Goal: Task Accomplishment & Management: Manage account settings

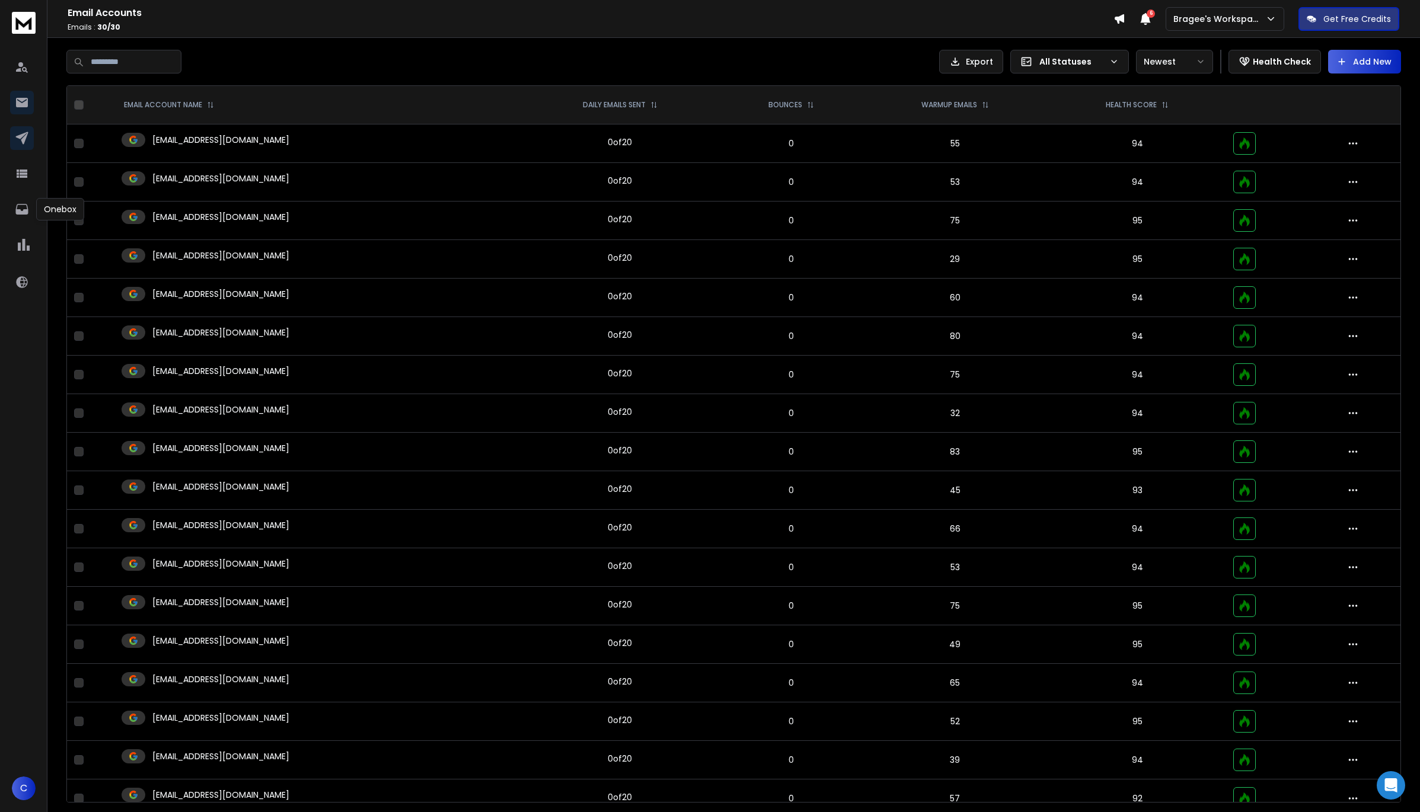
drag, startPoint x: 26, startPoint y: 208, endPoint x: 25, endPoint y: 145, distance: 63.5
click at [25, 145] on icon at bounding box center [22, 138] width 14 height 14
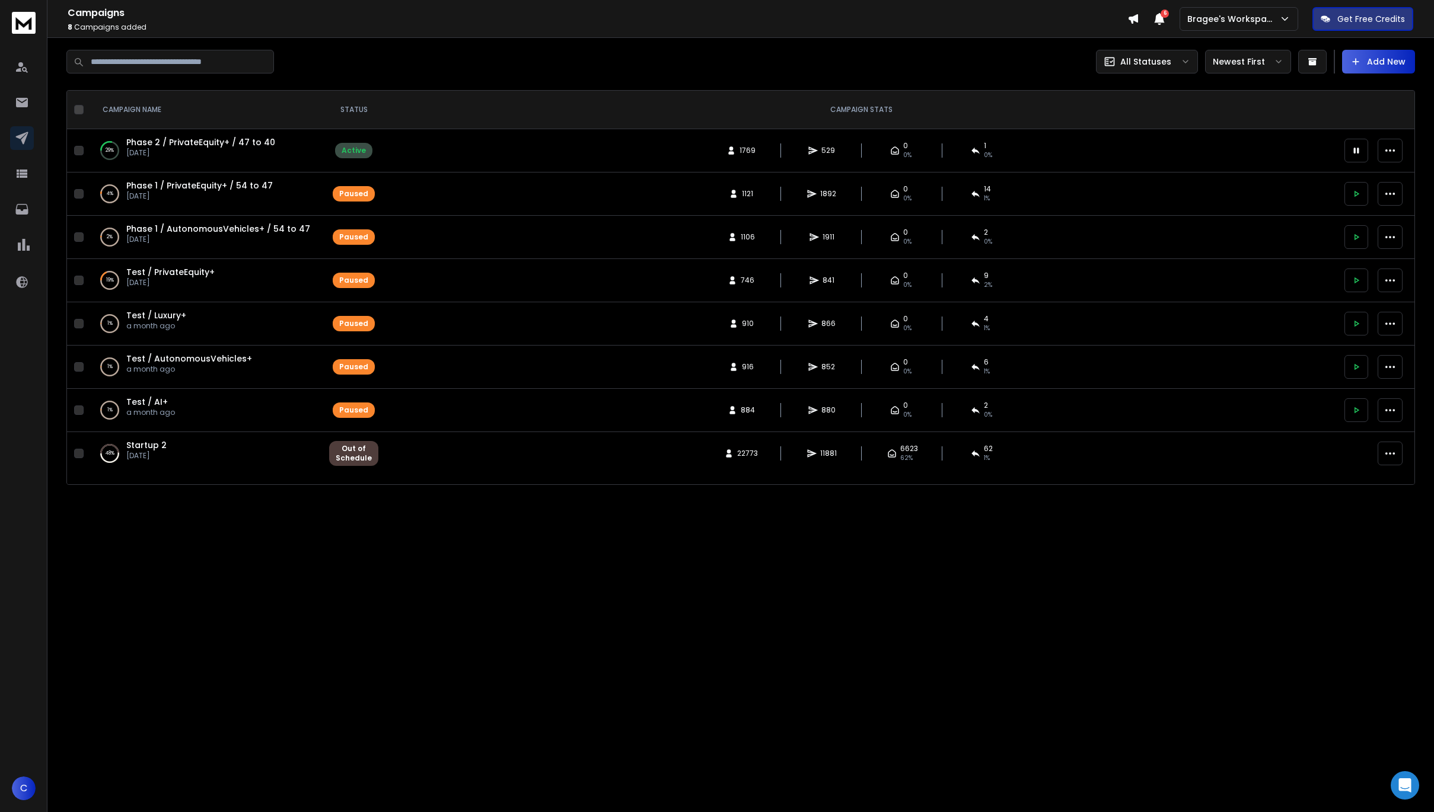
click at [257, 147] on span "Phase 2 / PrivateEquity+ / 47 to 40" at bounding box center [200, 142] width 149 height 12
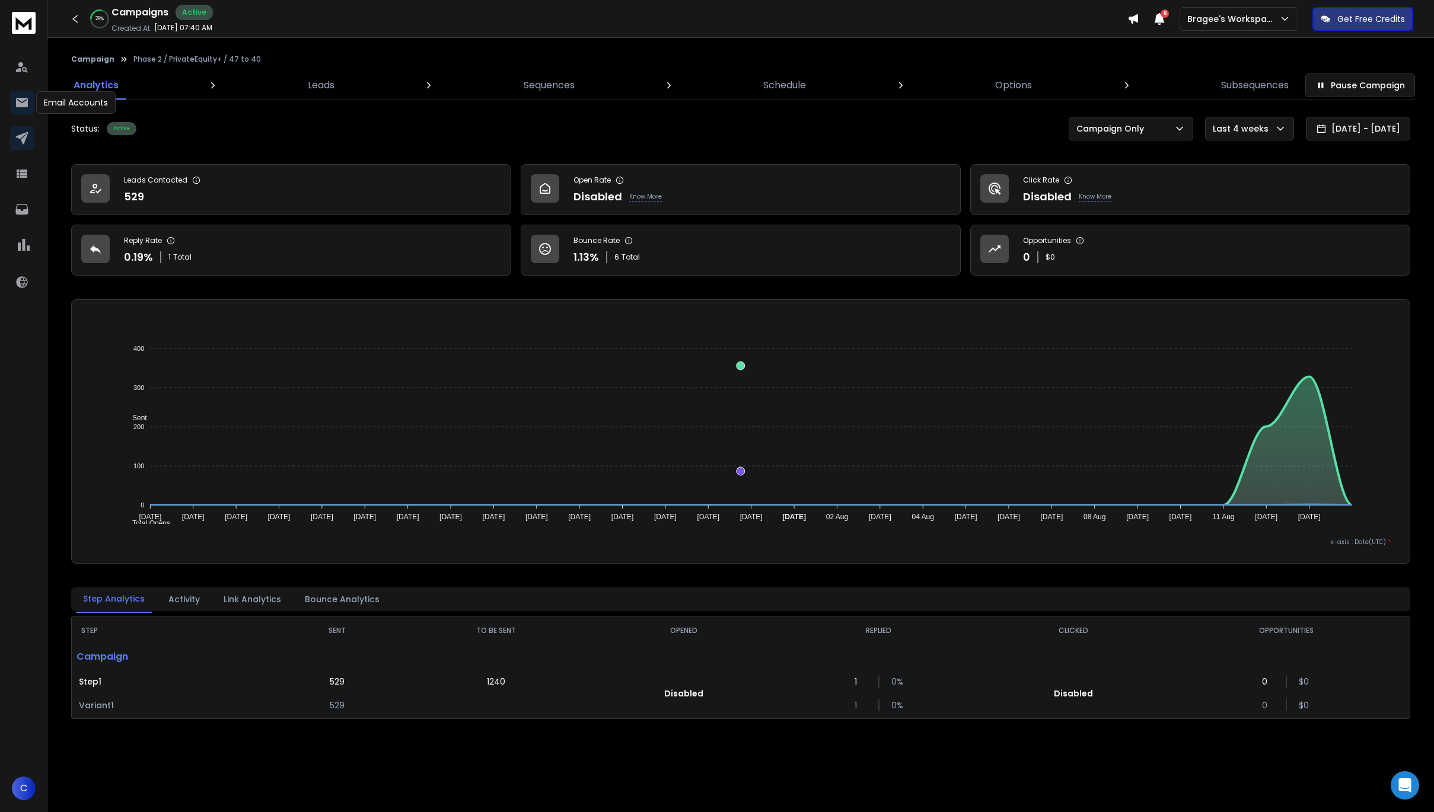
click at [18, 108] on icon at bounding box center [22, 102] width 14 height 14
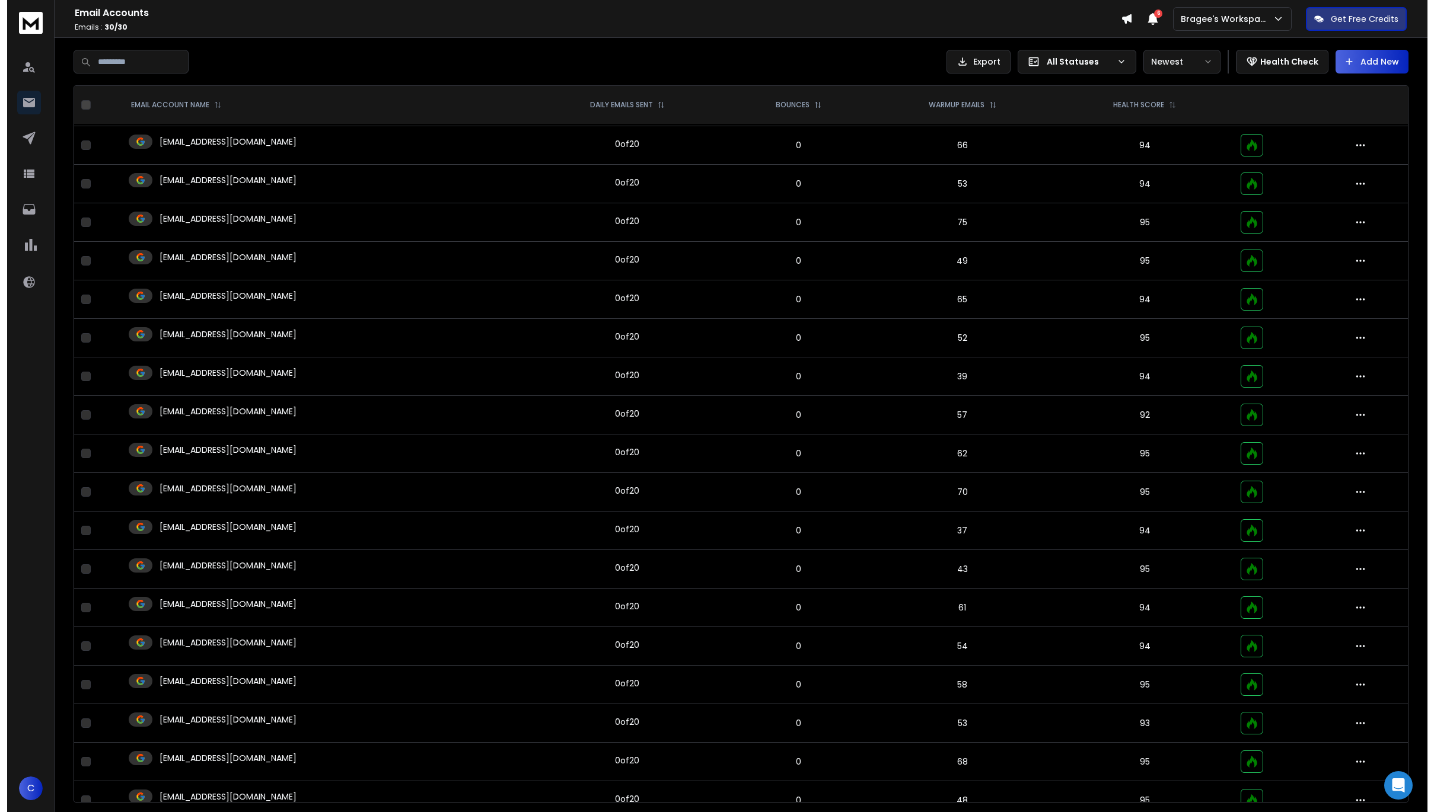
scroll to position [487, 0]
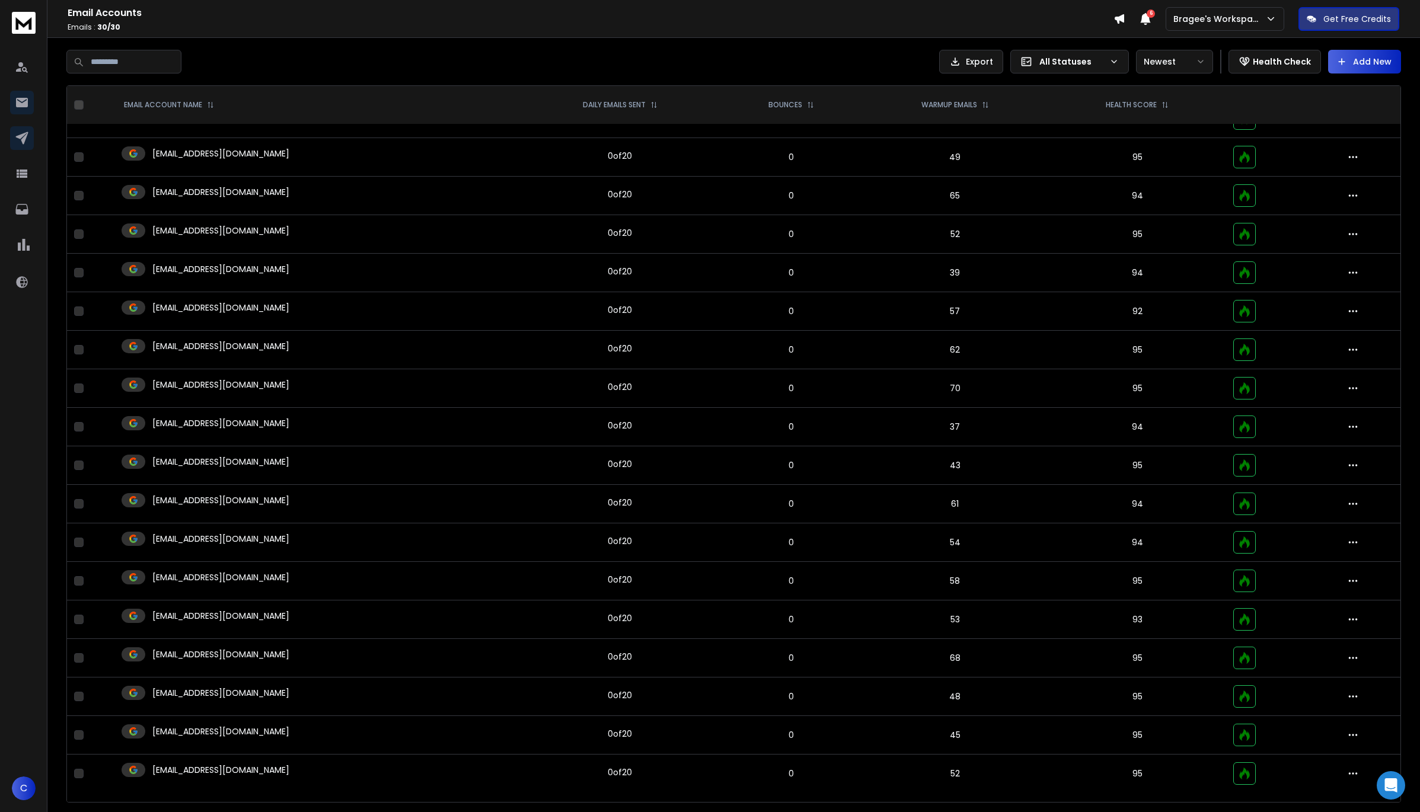
click at [23, 137] on icon at bounding box center [22, 138] width 14 height 14
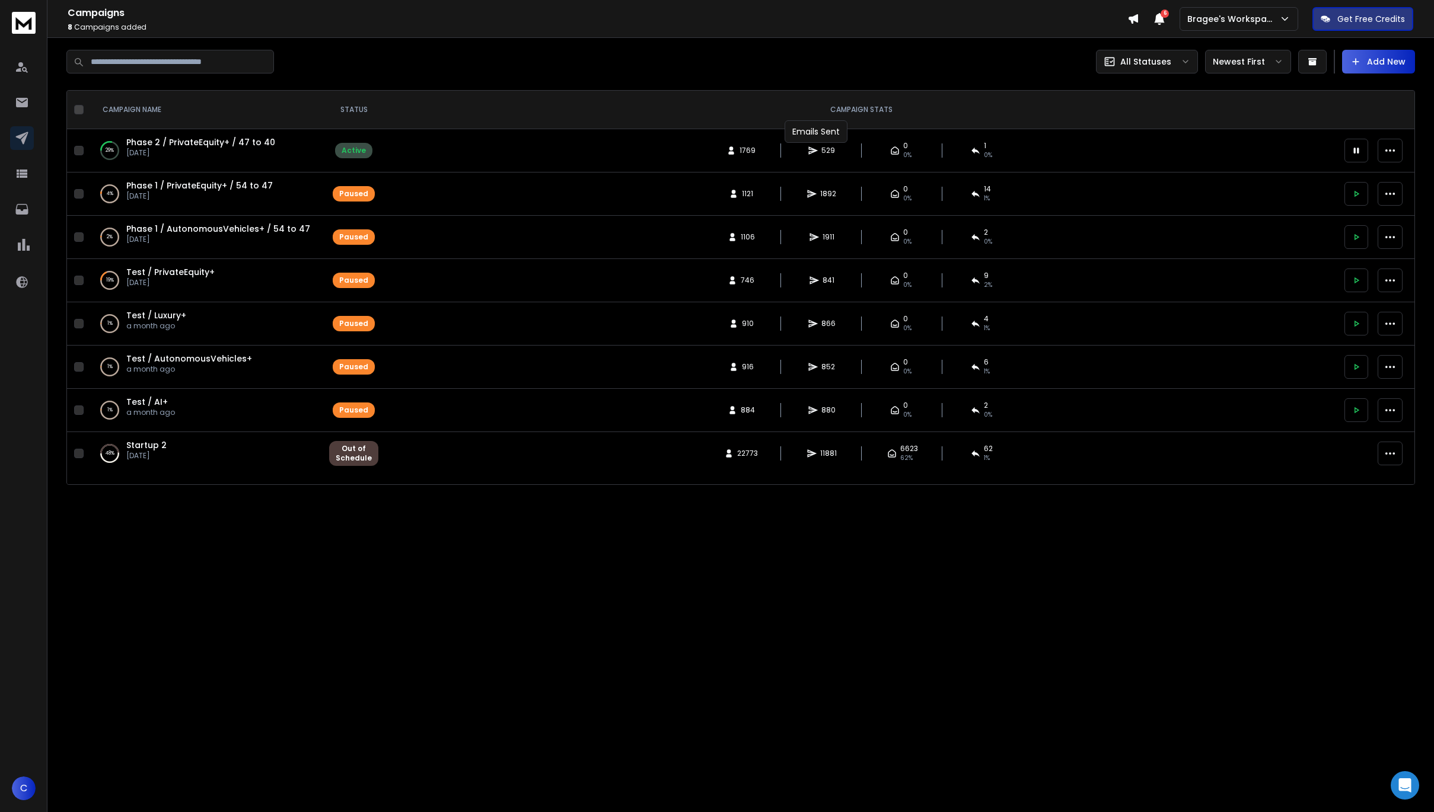
click at [809, 152] on icon at bounding box center [813, 150] width 11 height 11
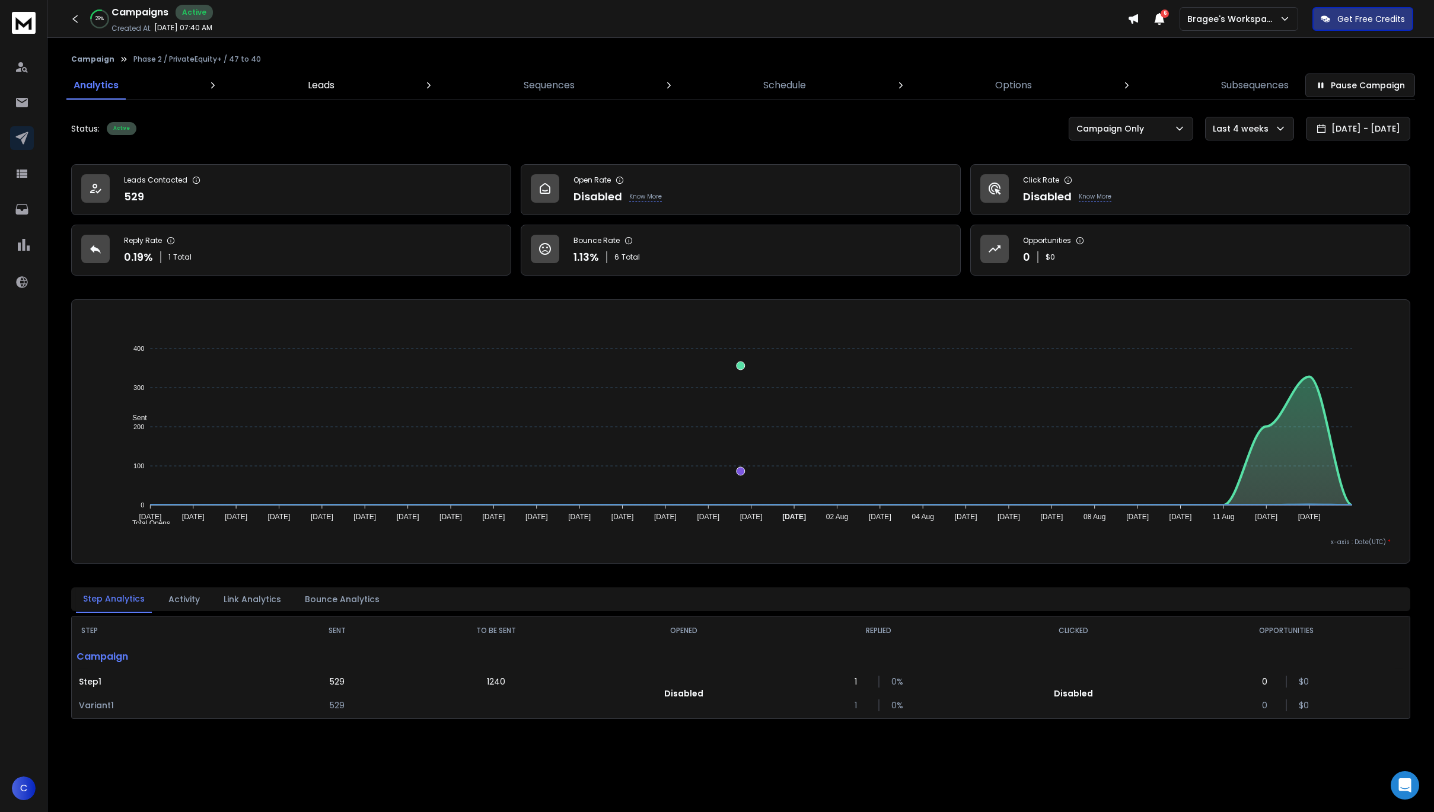
click at [322, 83] on p "Leads" at bounding box center [321, 85] width 27 height 14
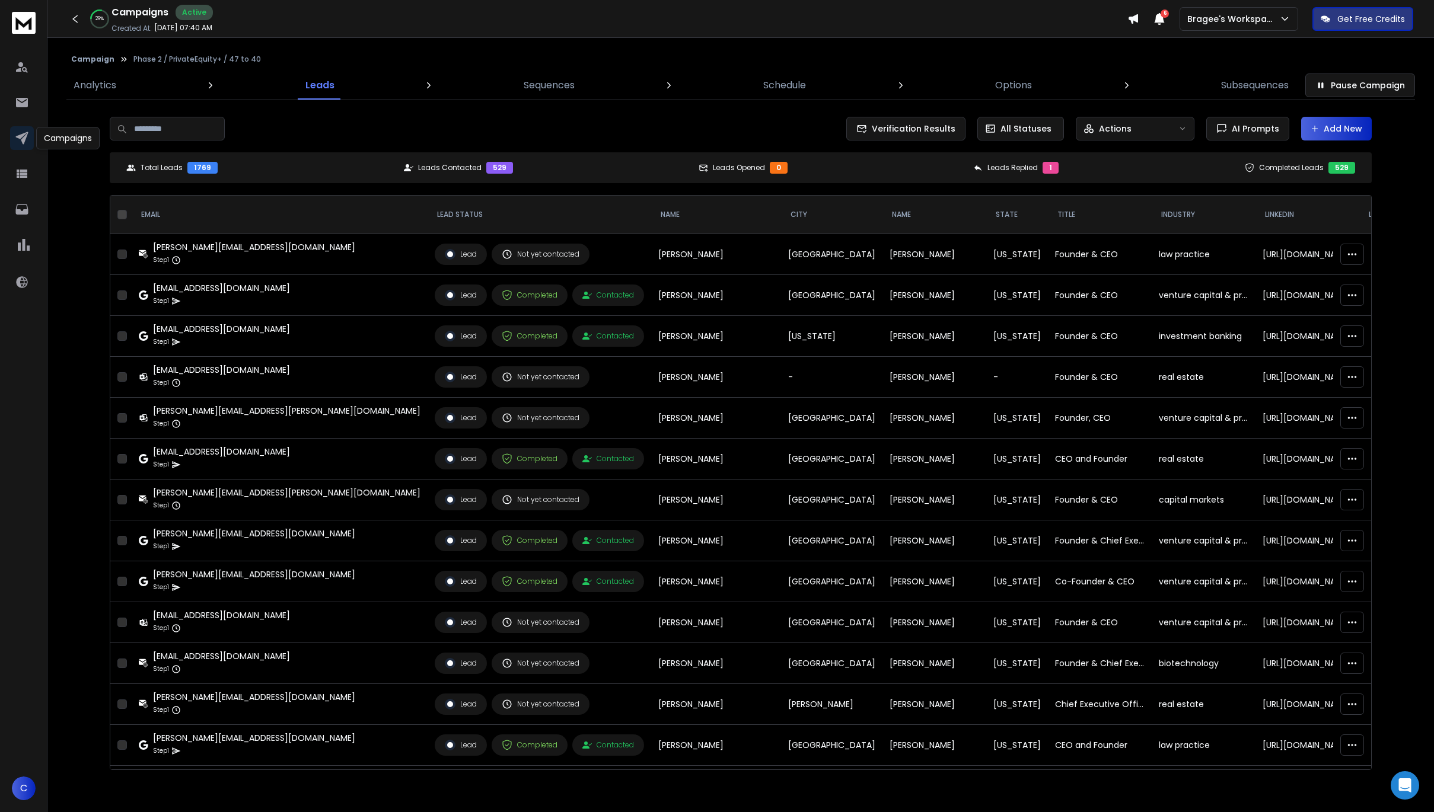
click at [26, 143] on icon at bounding box center [22, 138] width 14 height 14
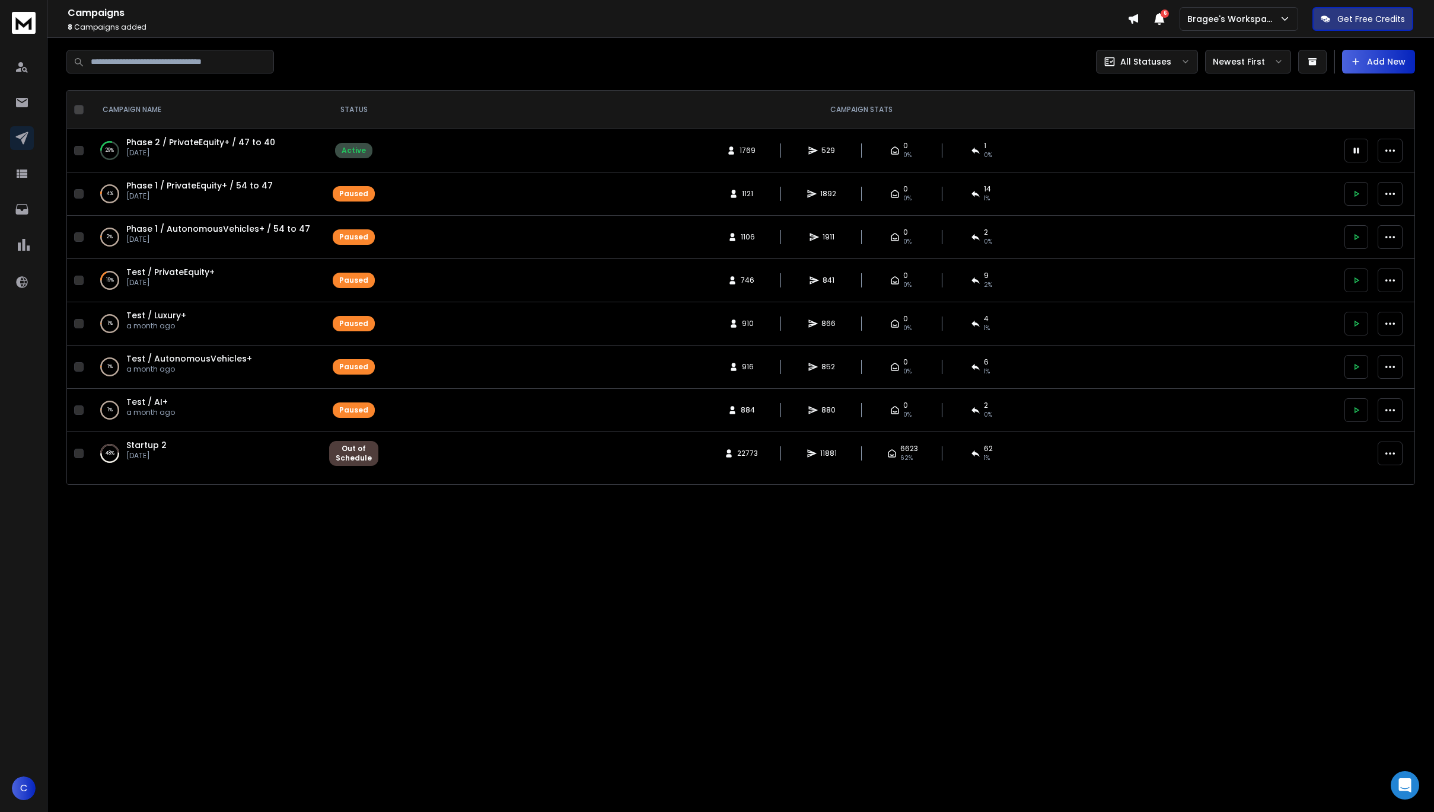
click at [1349, 148] on button at bounding box center [1356, 151] width 24 height 24
click at [1355, 151] on icon at bounding box center [1356, 151] width 5 height 6
click at [1355, 151] on icon at bounding box center [1357, 151] width 5 height 7
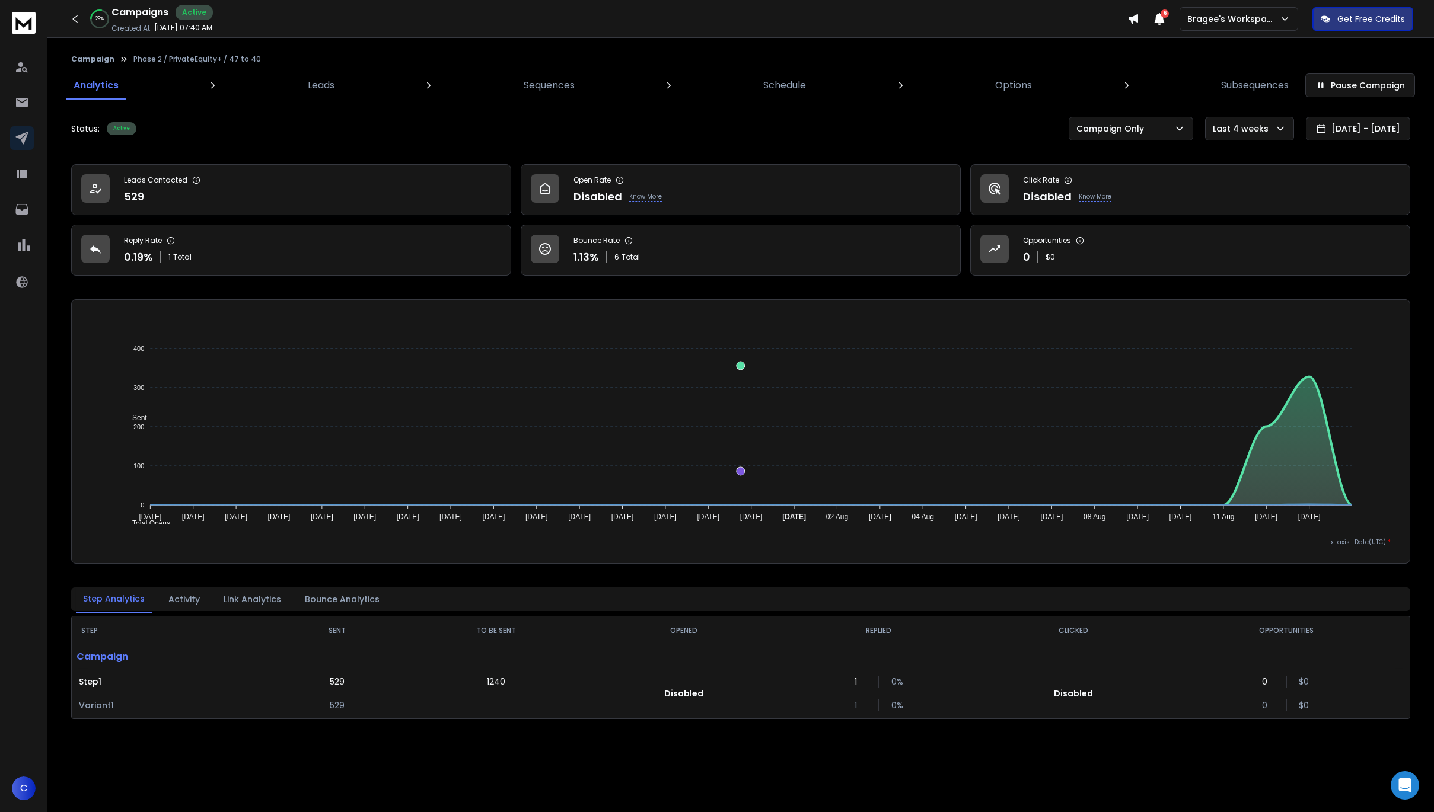
click at [557, 152] on div "Status: Active Pause Campaign Campaign Only Last 4 weeks [DATE] - [DATE] Leads …" at bounding box center [740, 420] width 1339 height 607
click at [779, 74] on link "Schedule" at bounding box center [784, 85] width 57 height 28
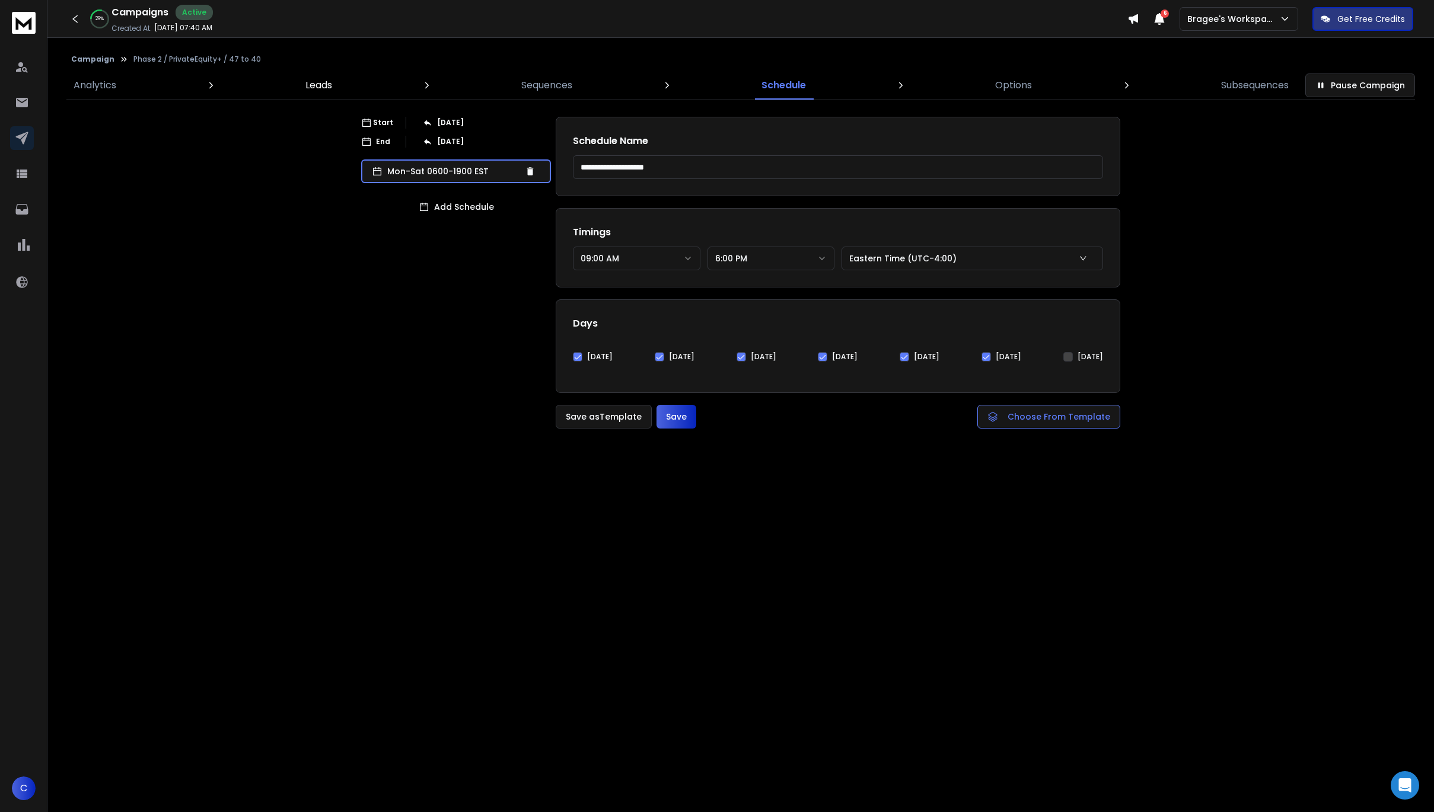
click at [317, 85] on p "Leads" at bounding box center [318, 85] width 27 height 14
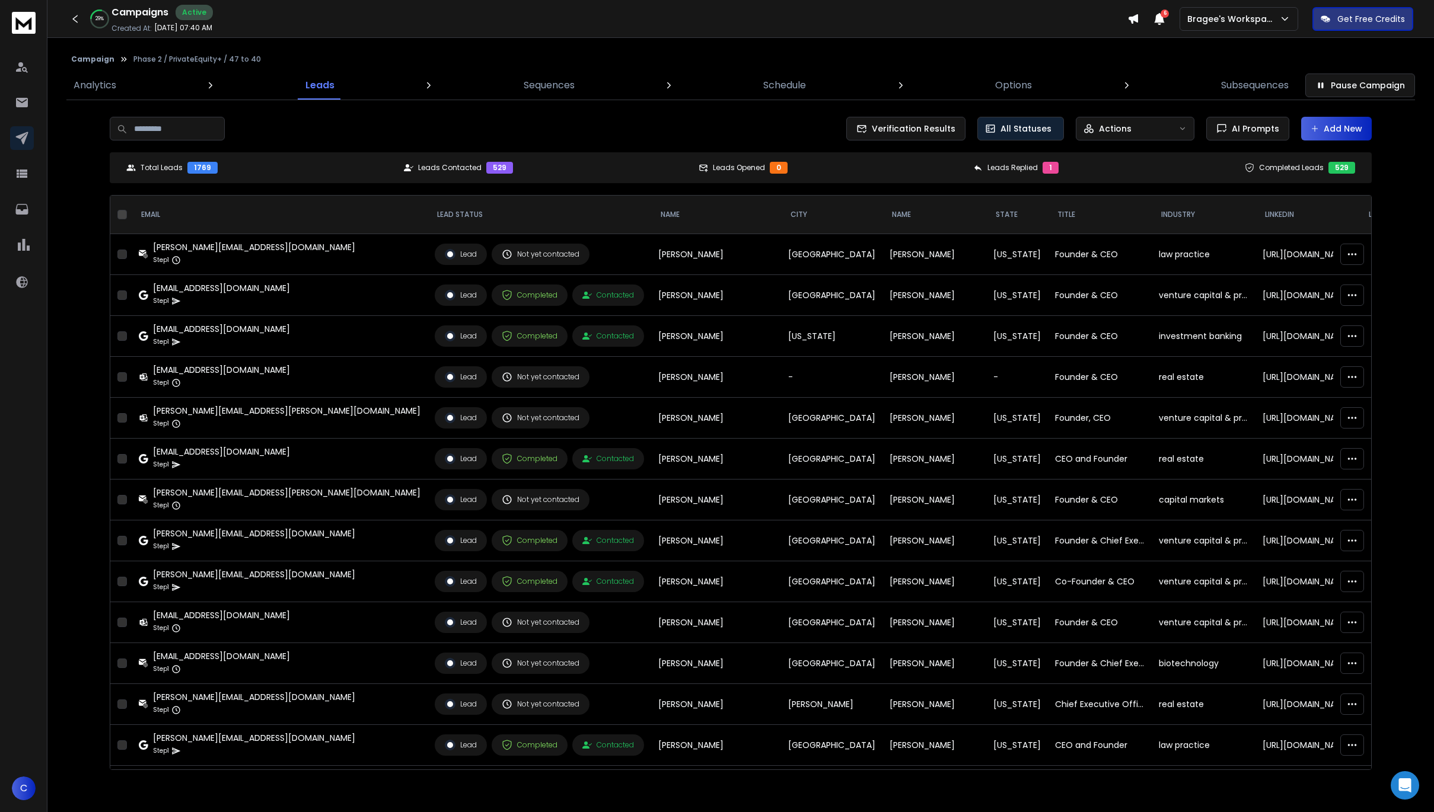
click at [1048, 128] on p "All Statuses" at bounding box center [1025, 129] width 51 height 12
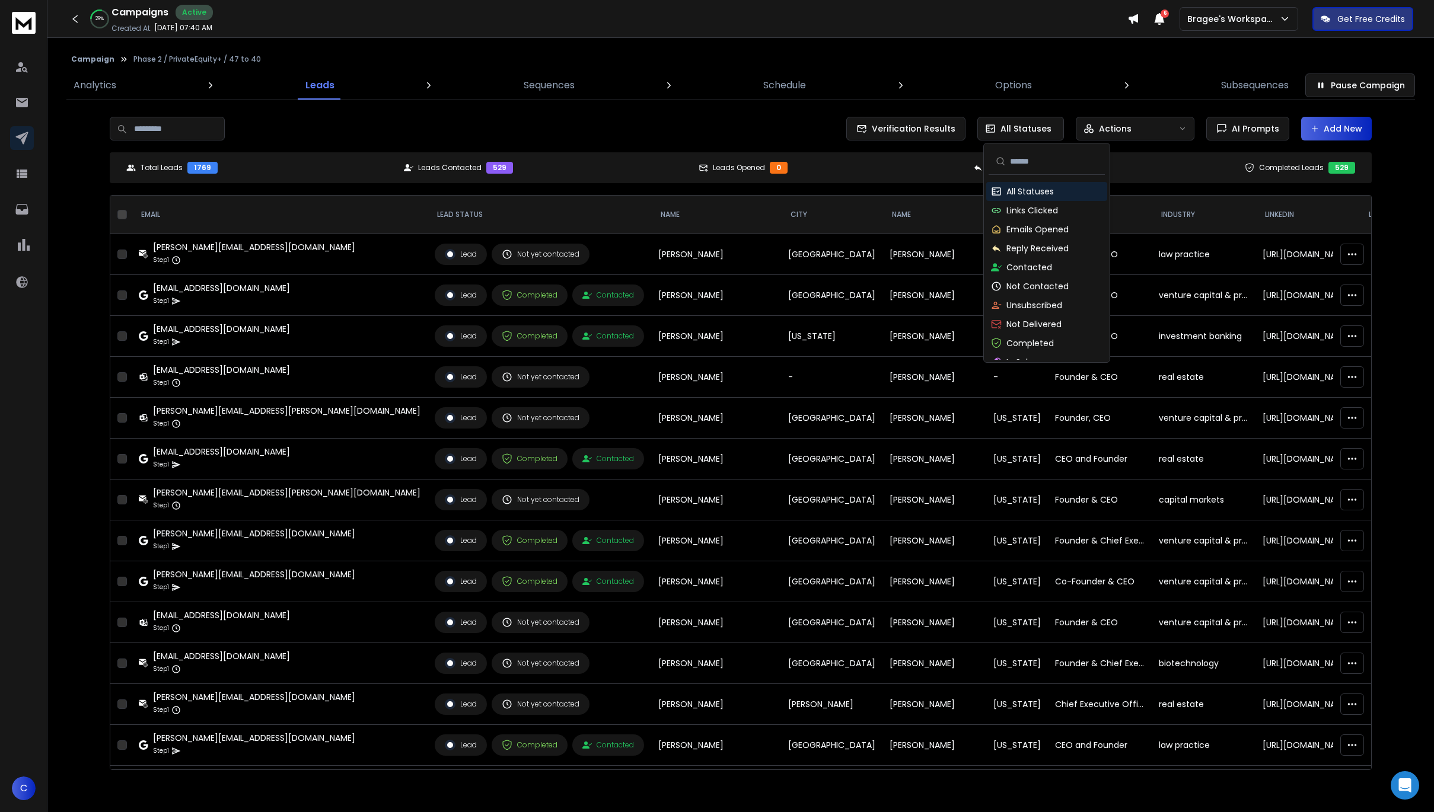
type input "*"
type input "**"
click at [1032, 211] on p "Not Contacted" at bounding box center [1037, 211] width 62 height 12
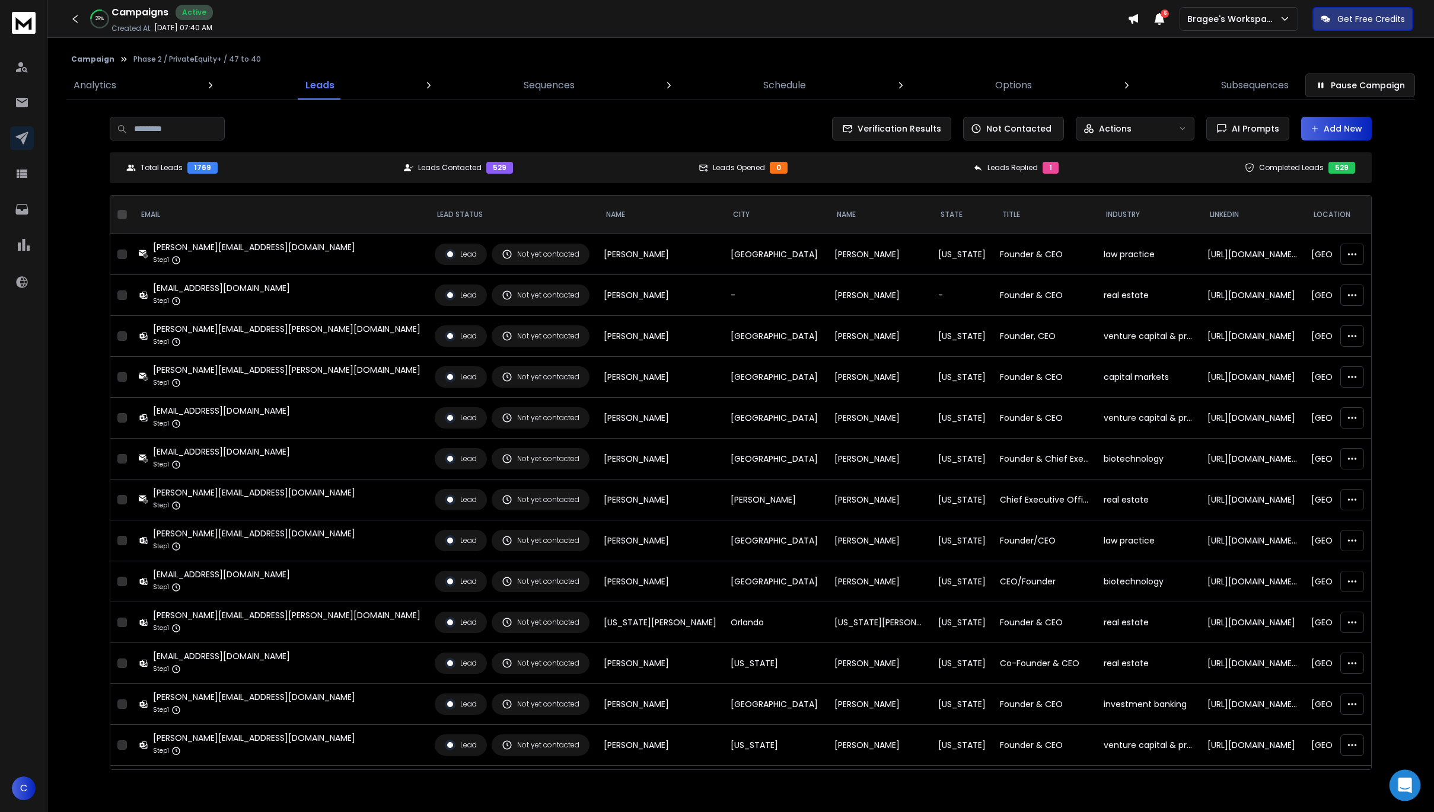
click at [1399, 778] on div "Open Intercom Messenger" at bounding box center [1404, 785] width 31 height 31
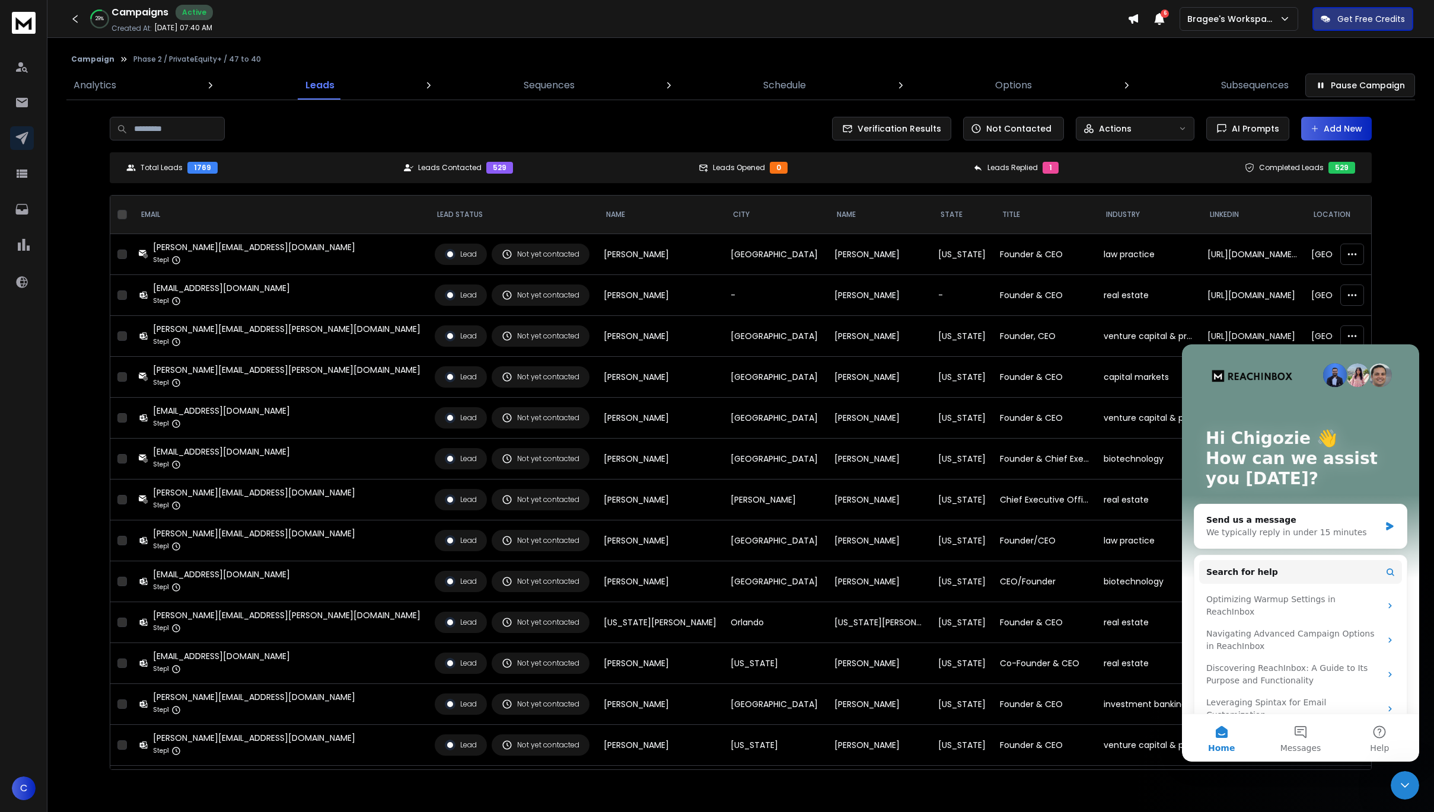
scroll to position [0, 0]
click at [1309, 744] on span "Messages" at bounding box center [1300, 748] width 41 height 8
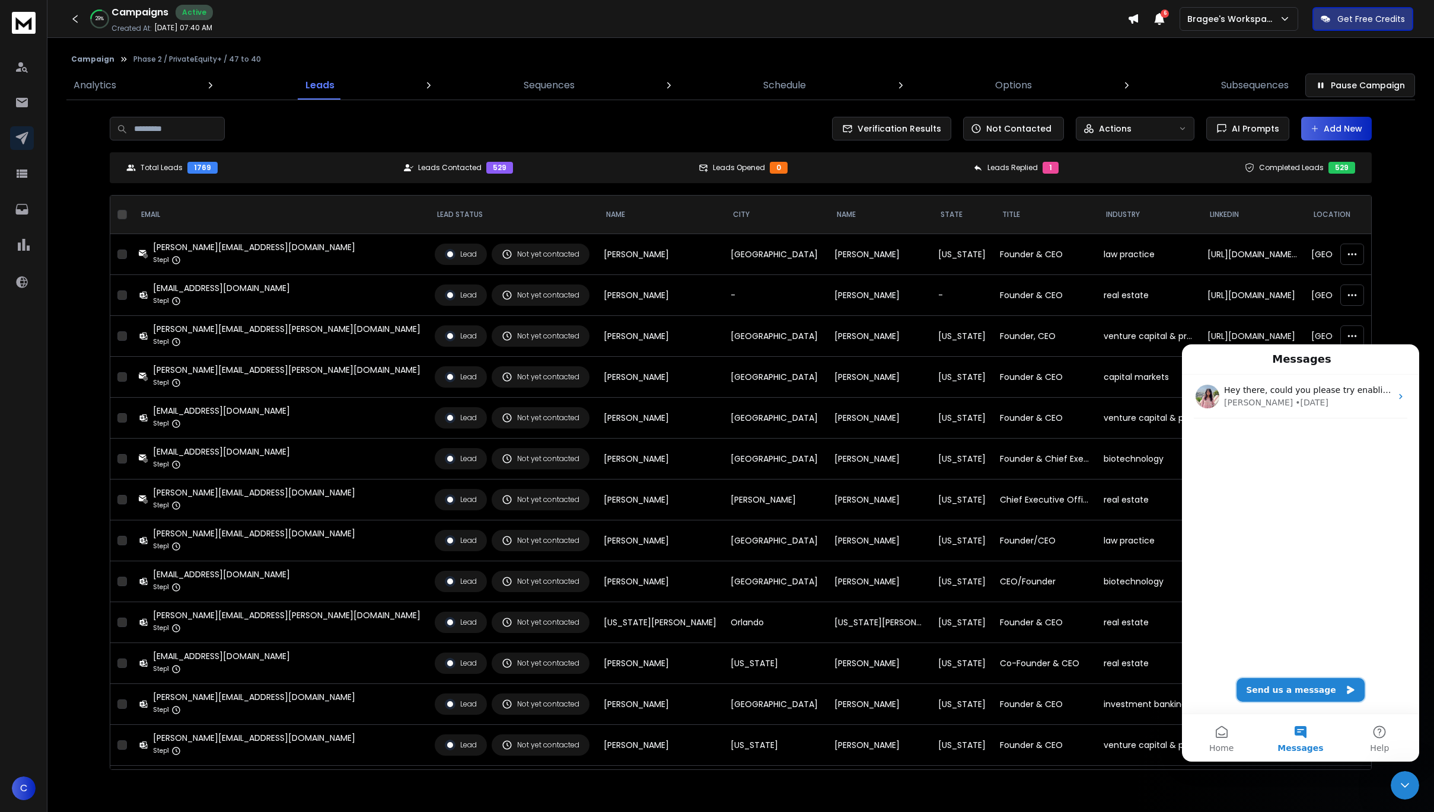
click at [1318, 685] on button "Send us a message" at bounding box center [1300, 690] width 128 height 24
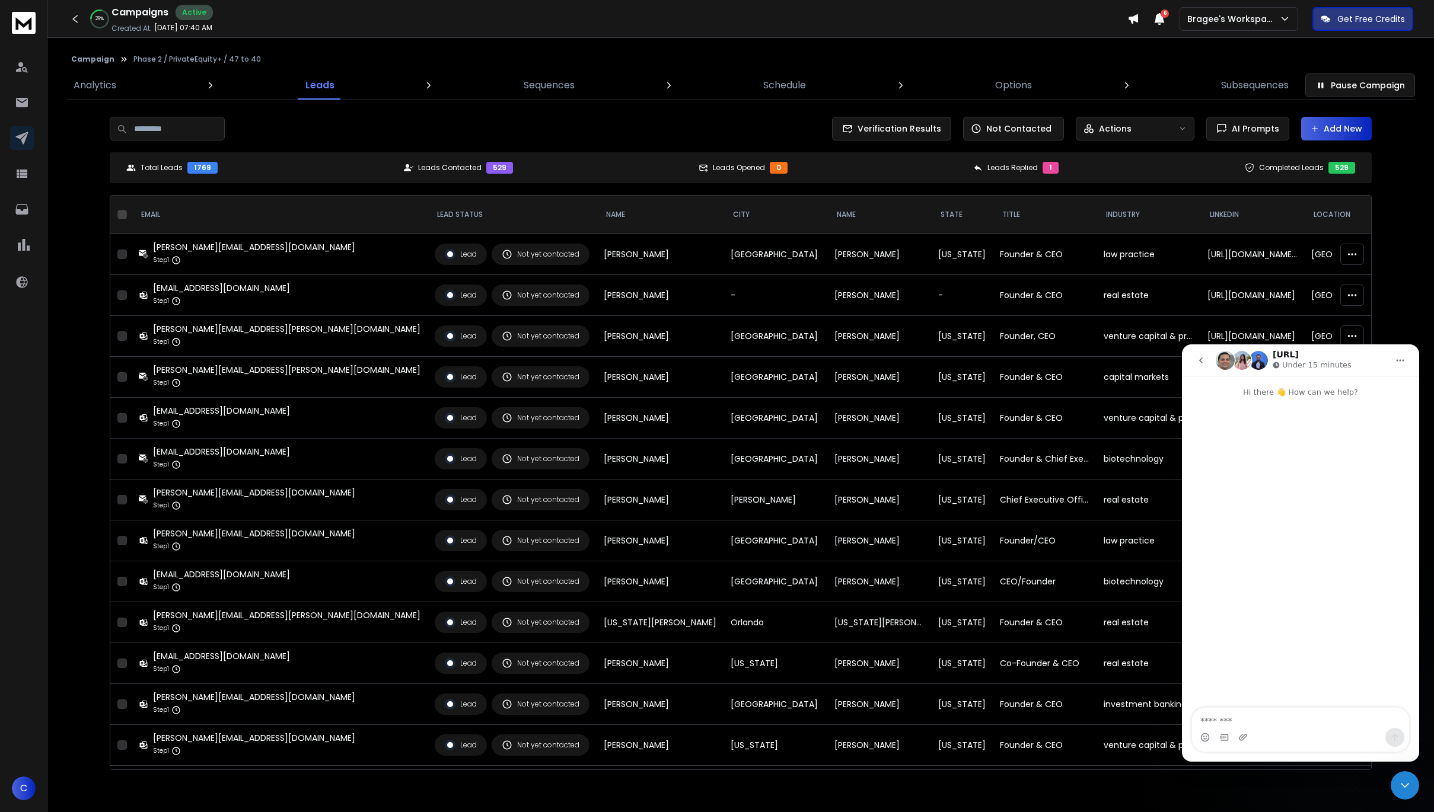
click at [1405, 302] on div "Verification Results Not Contacted Actions AI Prompts Add New Total Leads 1769 …" at bounding box center [740, 438] width 1339 height 642
click at [1404, 789] on icon "Close Intercom Messenger" at bounding box center [1405, 786] width 14 height 14
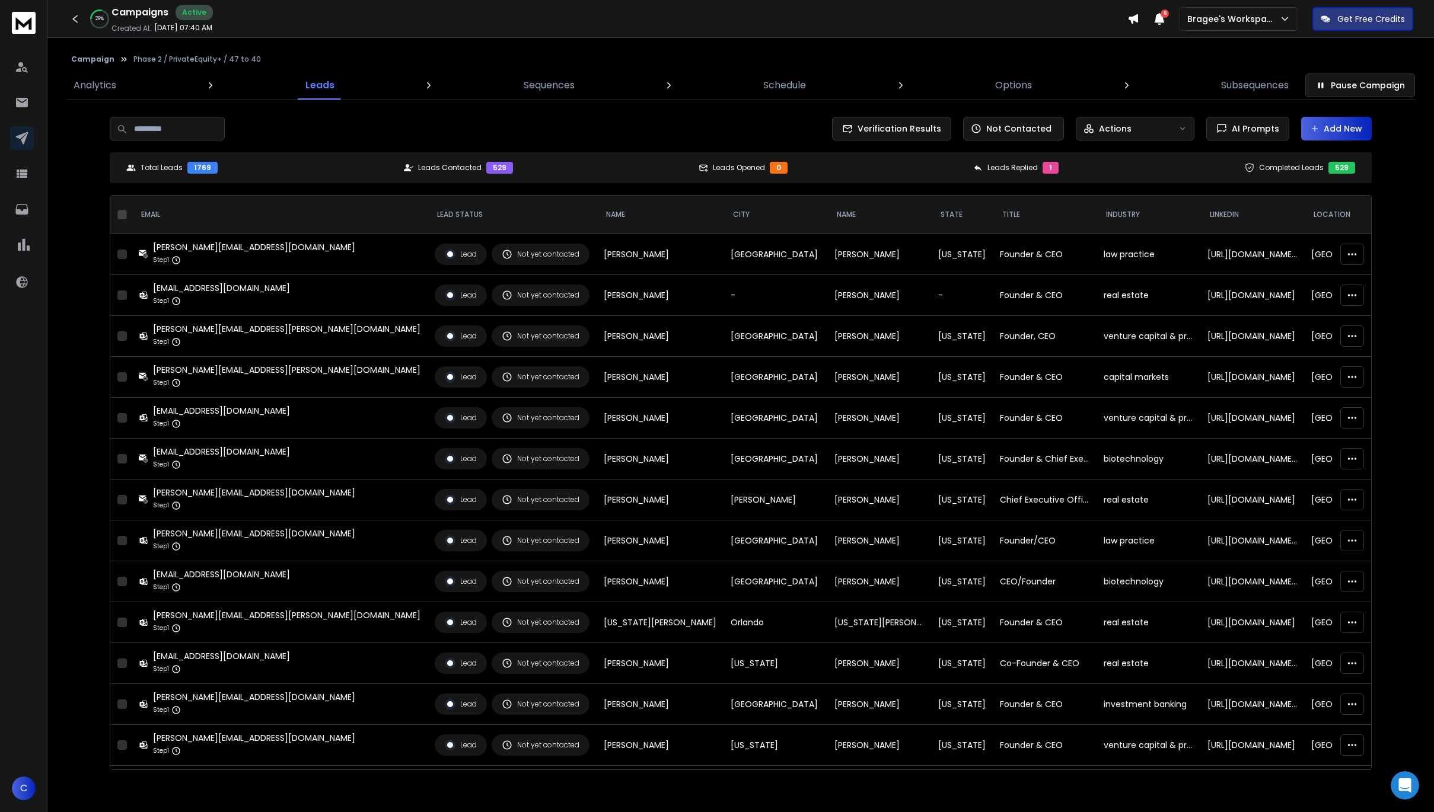
click at [144, 168] on p "Total Leads" at bounding box center [162, 167] width 42 height 9
click at [1017, 88] on p "Options" at bounding box center [1013, 85] width 37 height 14
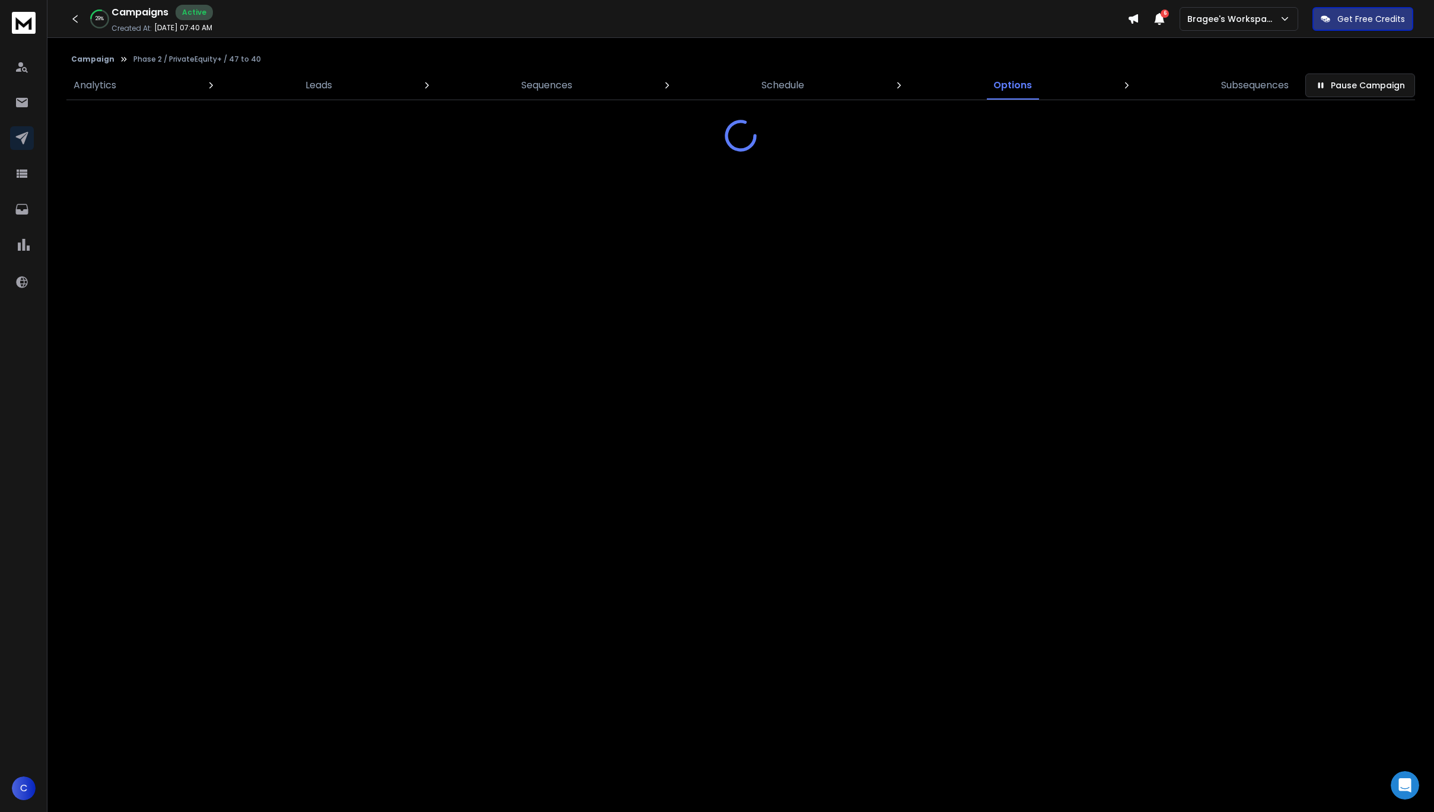
select select "*"
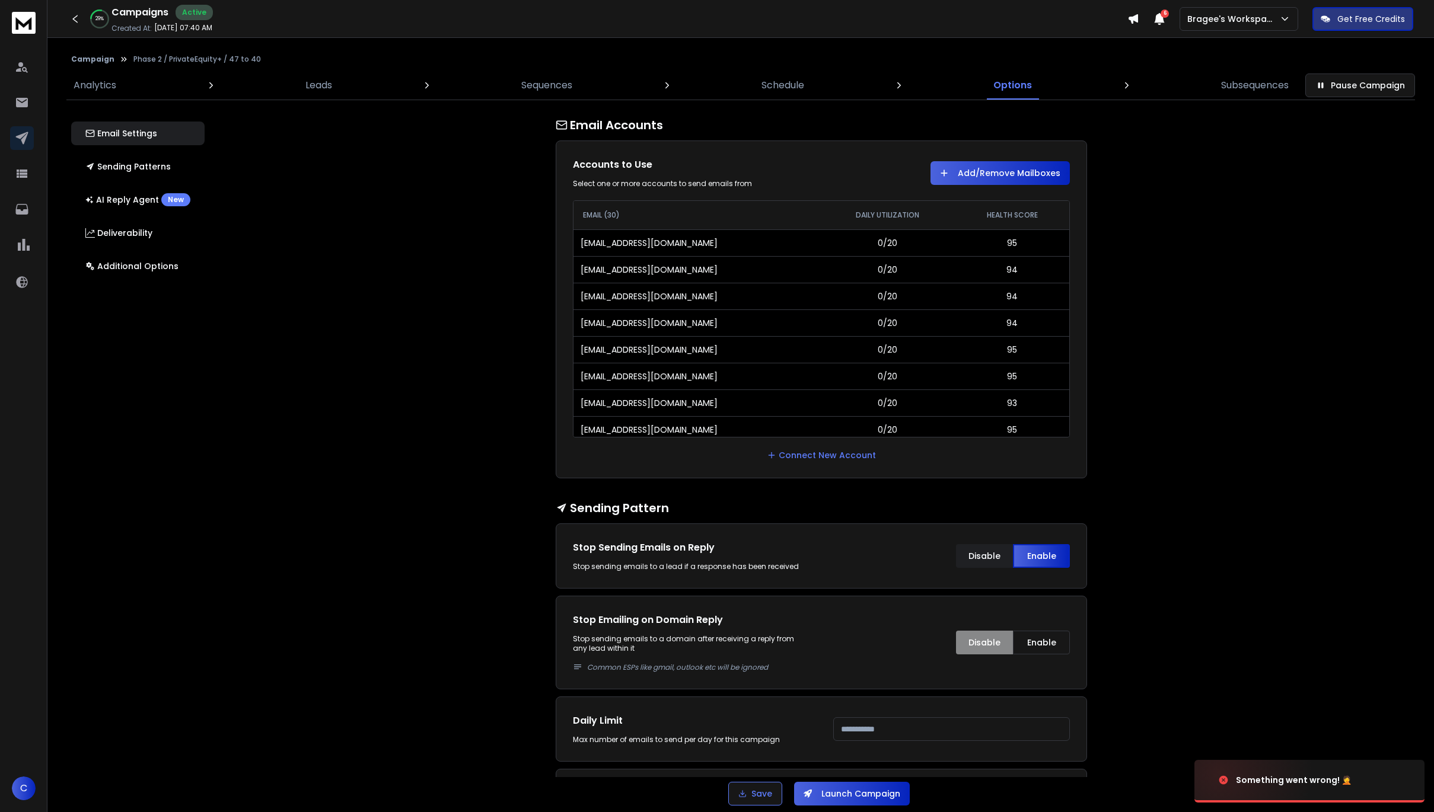
click at [1345, 667] on div "Email Accounts Accounts to Use Select one or more accounts to send emails from …" at bounding box center [829, 447] width 1210 height 661
drag, startPoint x: 9, startPoint y: 14, endPoint x: 1269, endPoint y: 388, distance: 1314.6
click at [1269, 388] on div "Email Accounts Accounts to Use Select one or more accounts to send emails from …" at bounding box center [829, 447] width 1210 height 661
click at [1401, 791] on icon "Open Intercom Messenger" at bounding box center [1405, 786] width 20 height 20
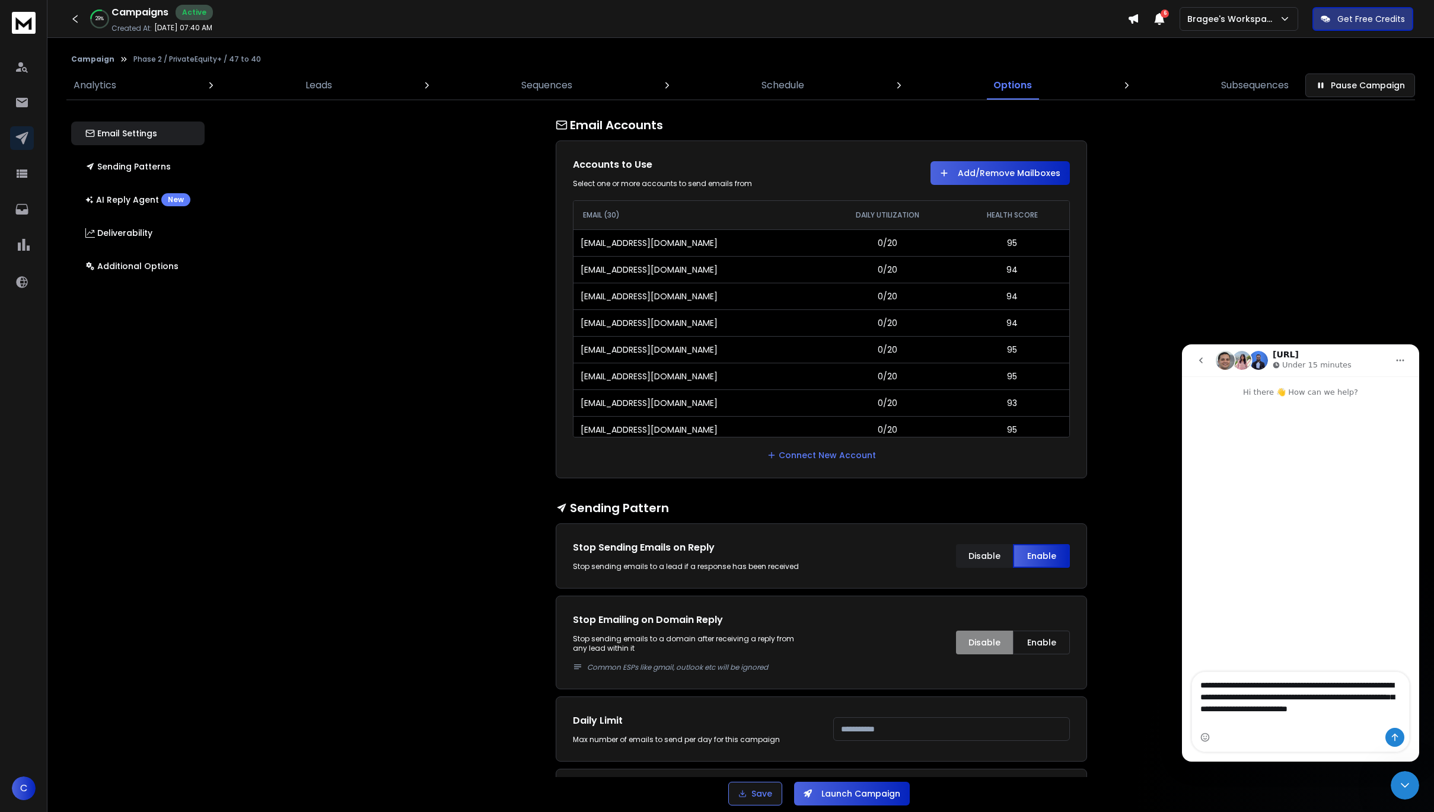
type textarea "**********"
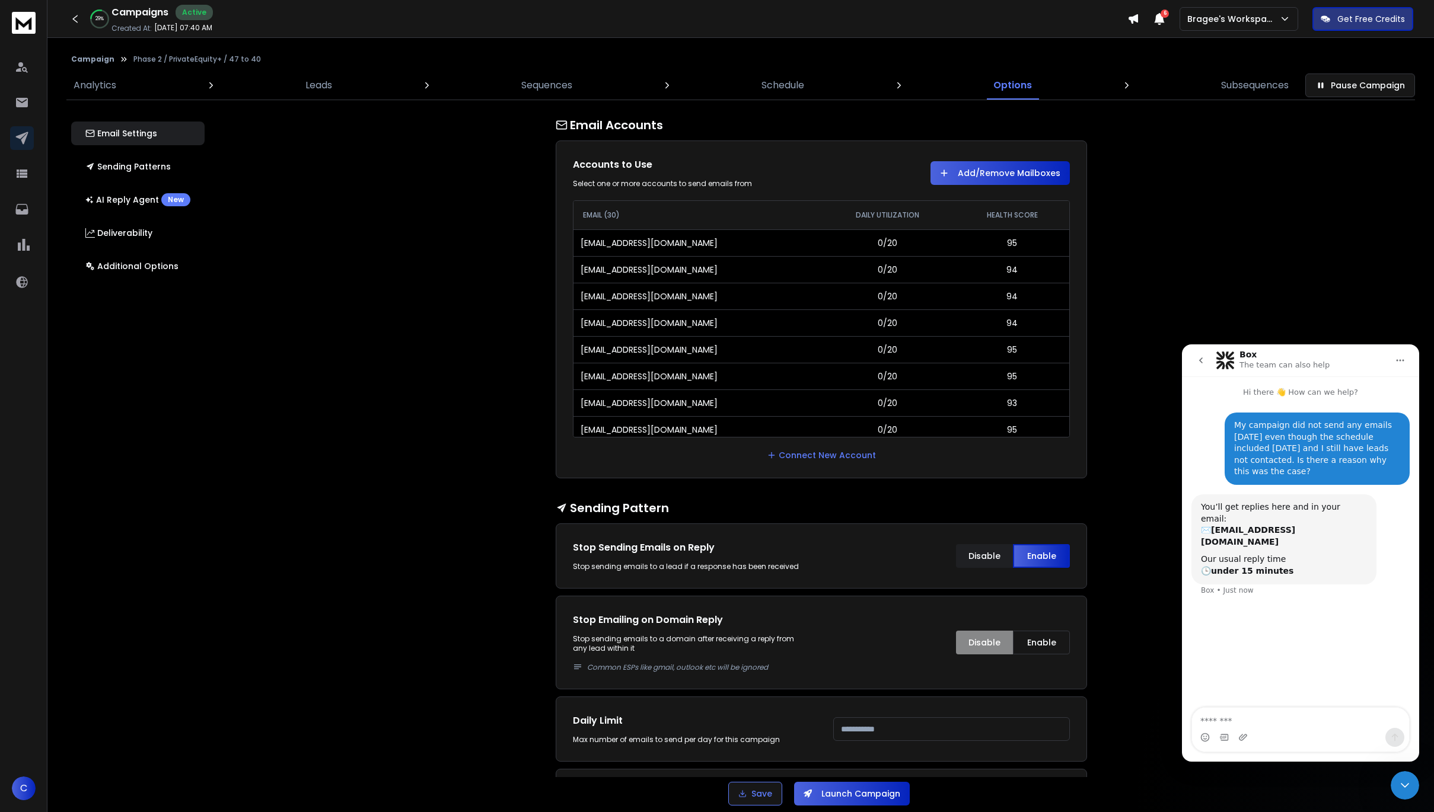
click at [1151, 19] on div "6 Bragee's Workspace Get Free Credits" at bounding box center [1270, 19] width 286 height 24
click at [1158, 19] on icon at bounding box center [1159, 18] width 11 height 12
